Goal: Navigation & Orientation: Go to known website

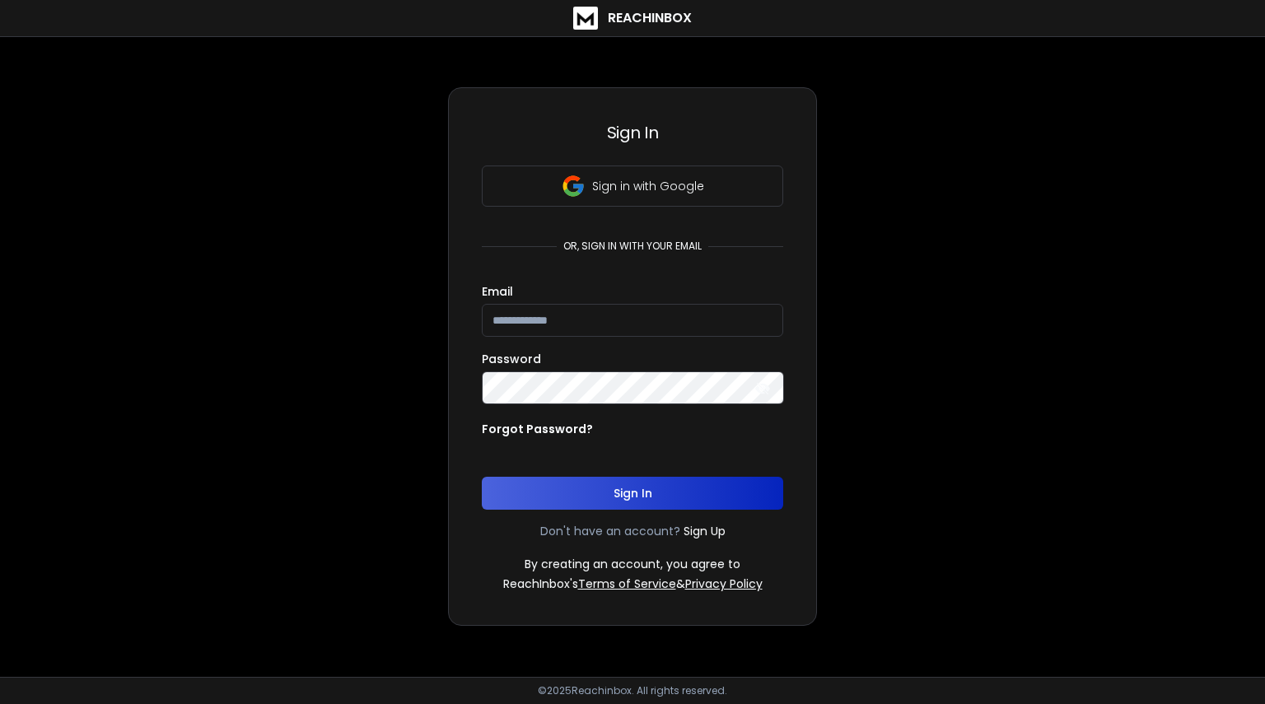
click at [688, 104] on button "Later" at bounding box center [685, 106] width 74 height 41
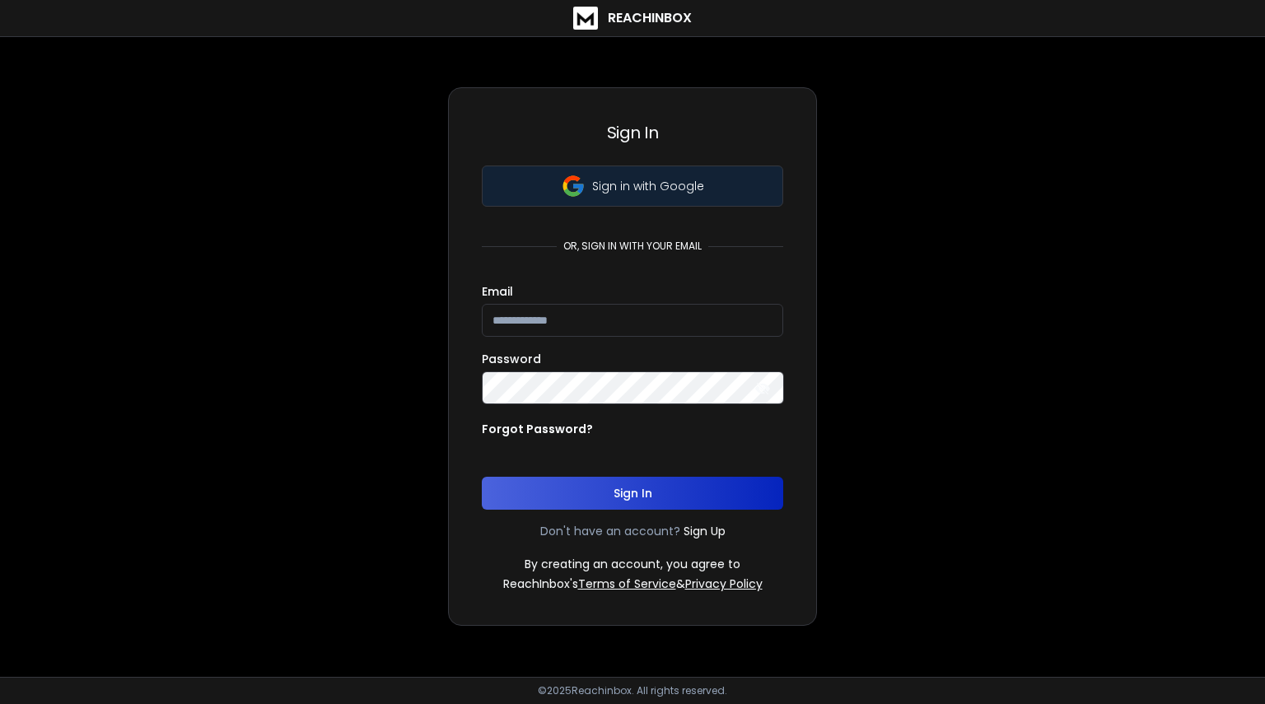
click at [641, 184] on p "Sign in with Google" at bounding box center [648, 186] width 112 height 16
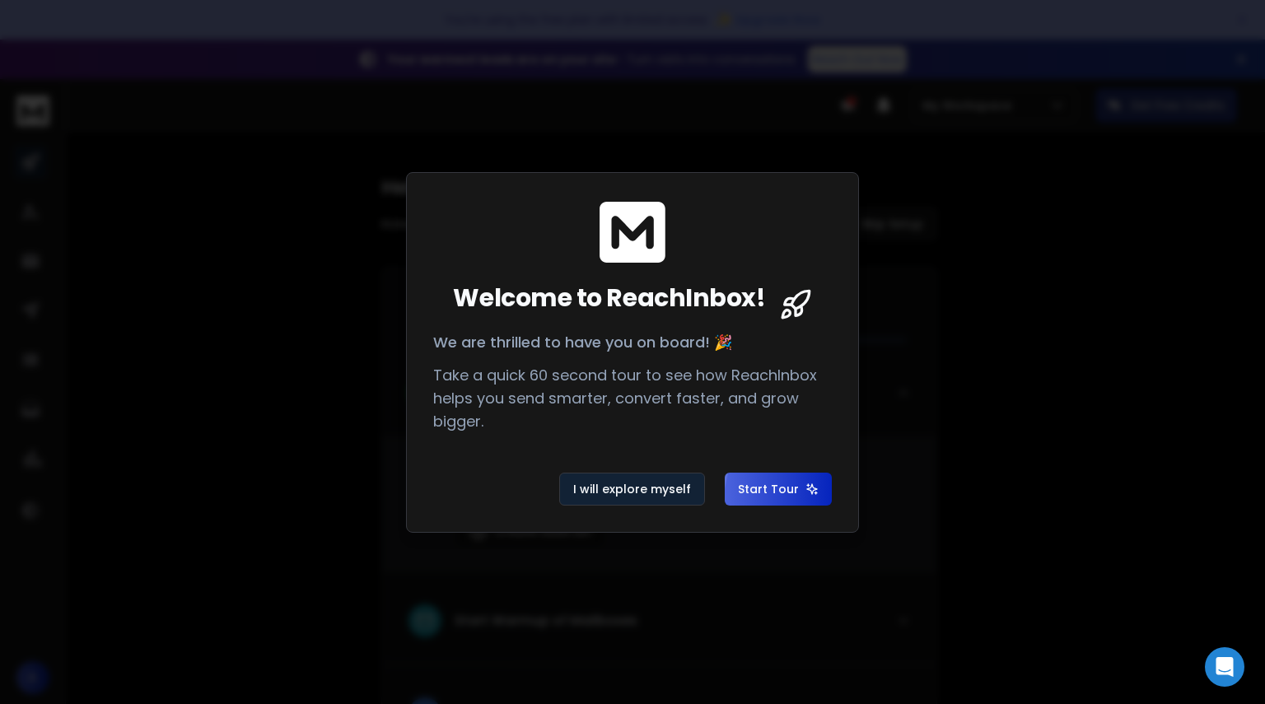
click at [698, 487] on button "I will explore myself" at bounding box center [632, 489] width 146 height 33
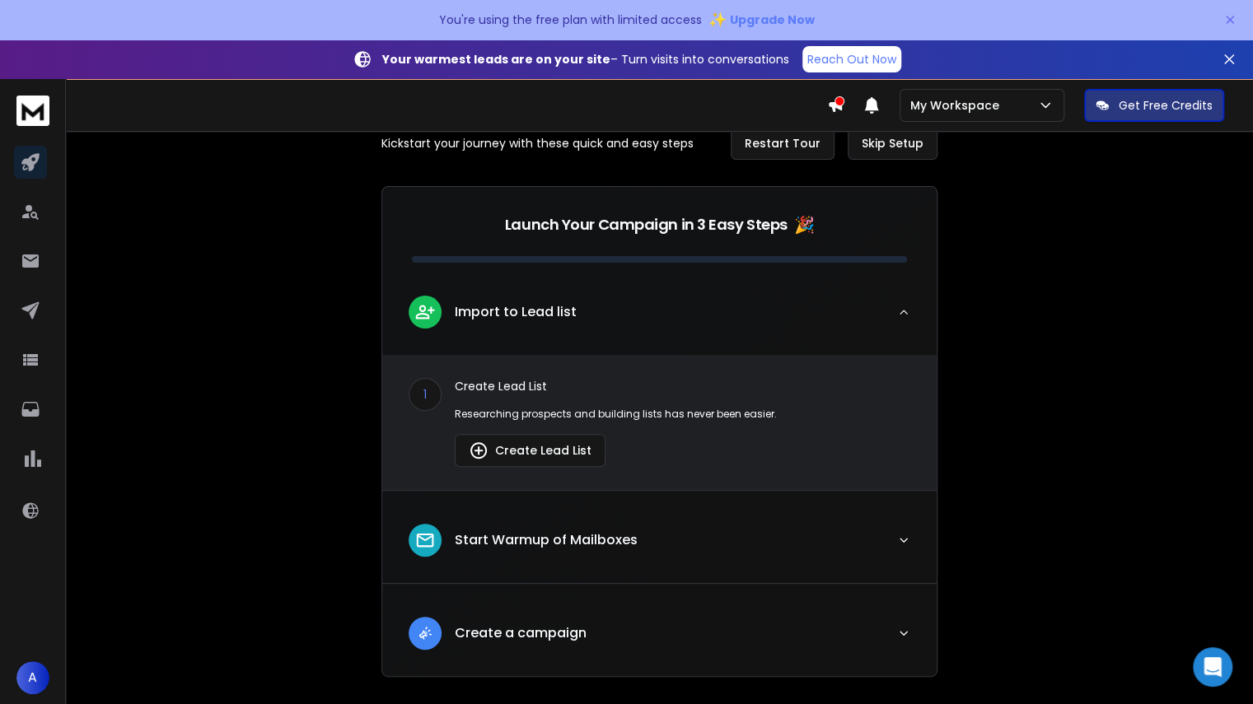
scroll to position [95, 0]
